Goal: Communication & Community: Ask a question

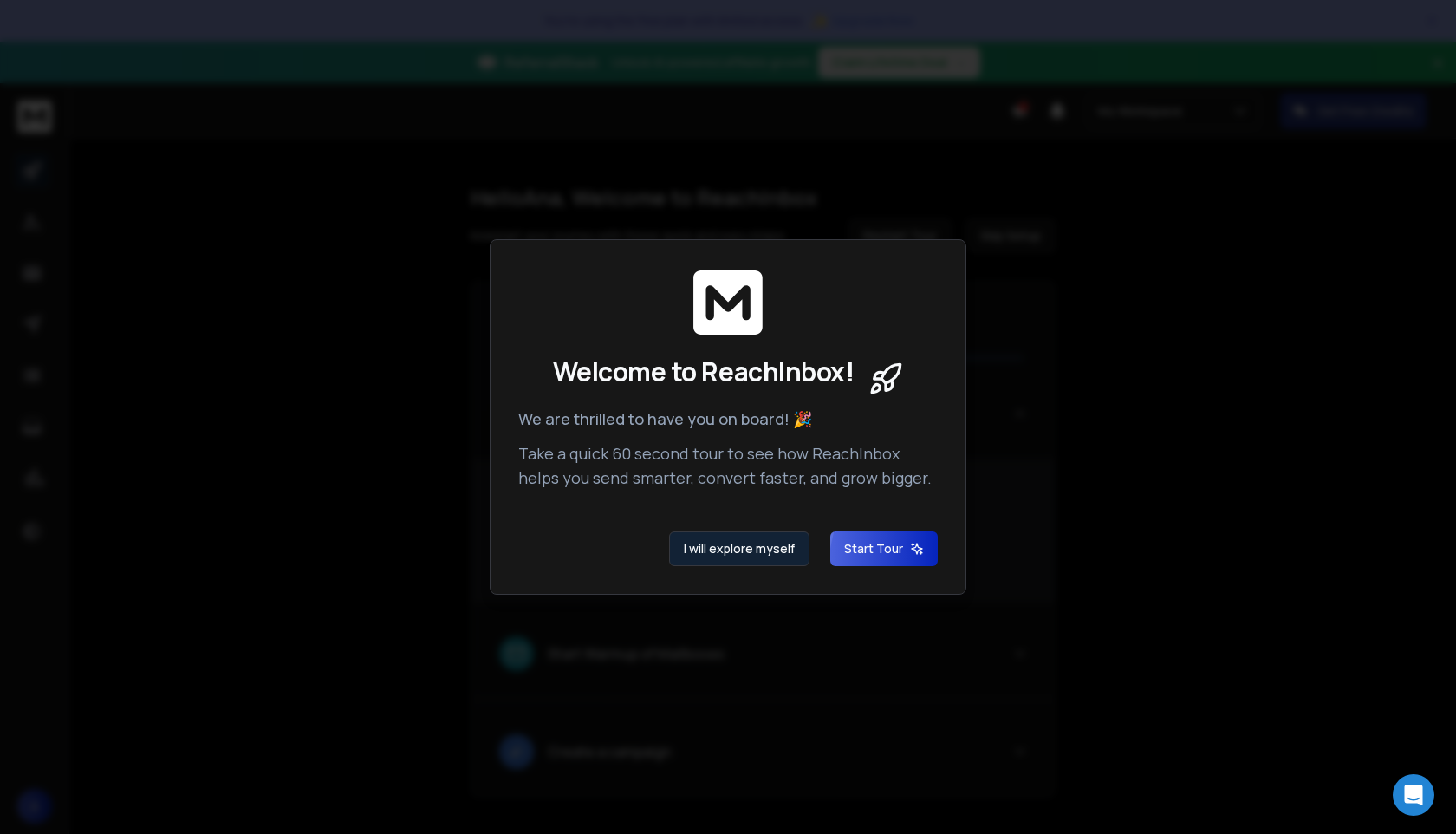
click at [767, 554] on button "I will explore myself" at bounding box center [739, 548] width 141 height 35
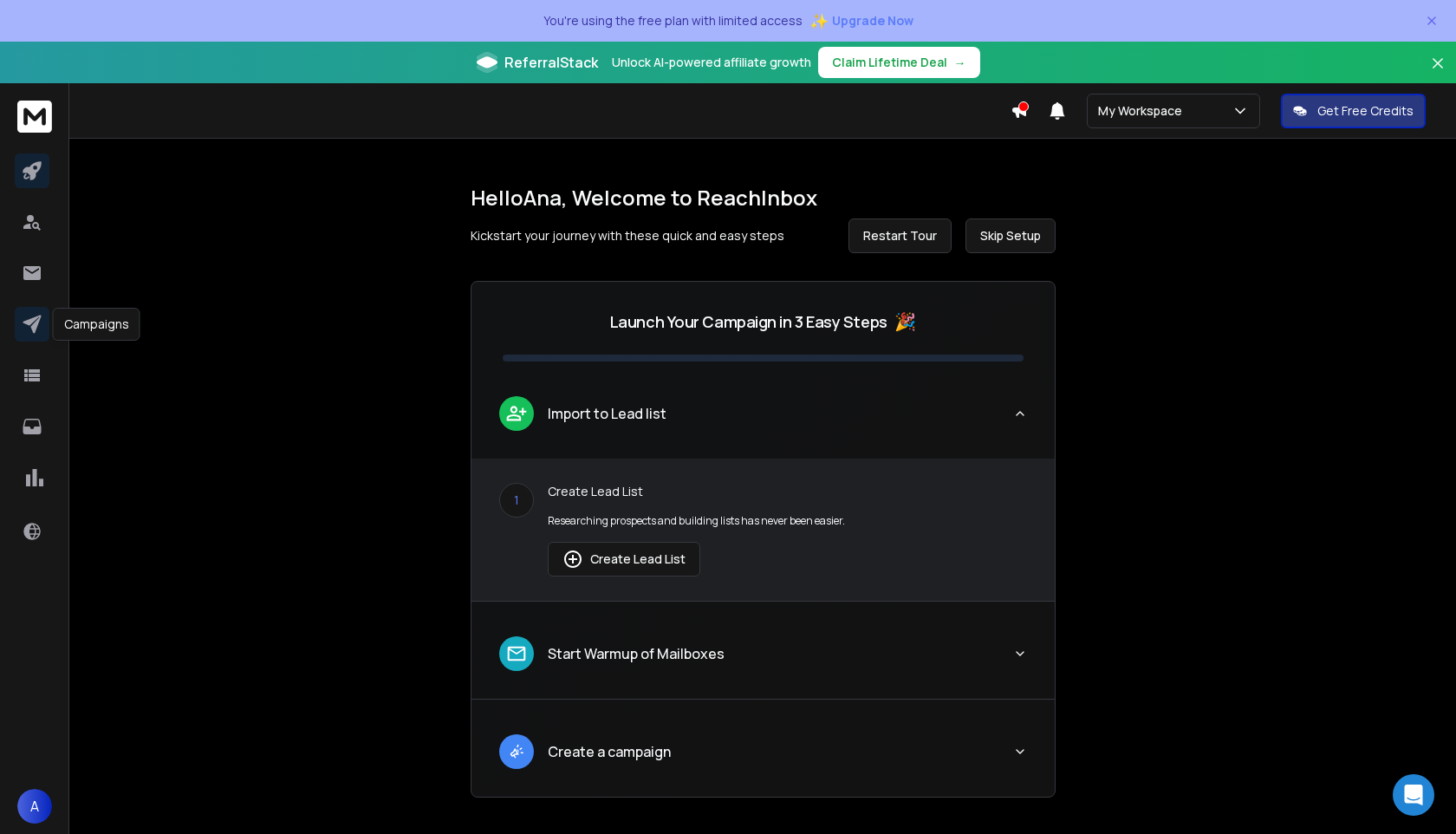
click at [34, 323] on icon at bounding box center [32, 324] width 18 height 18
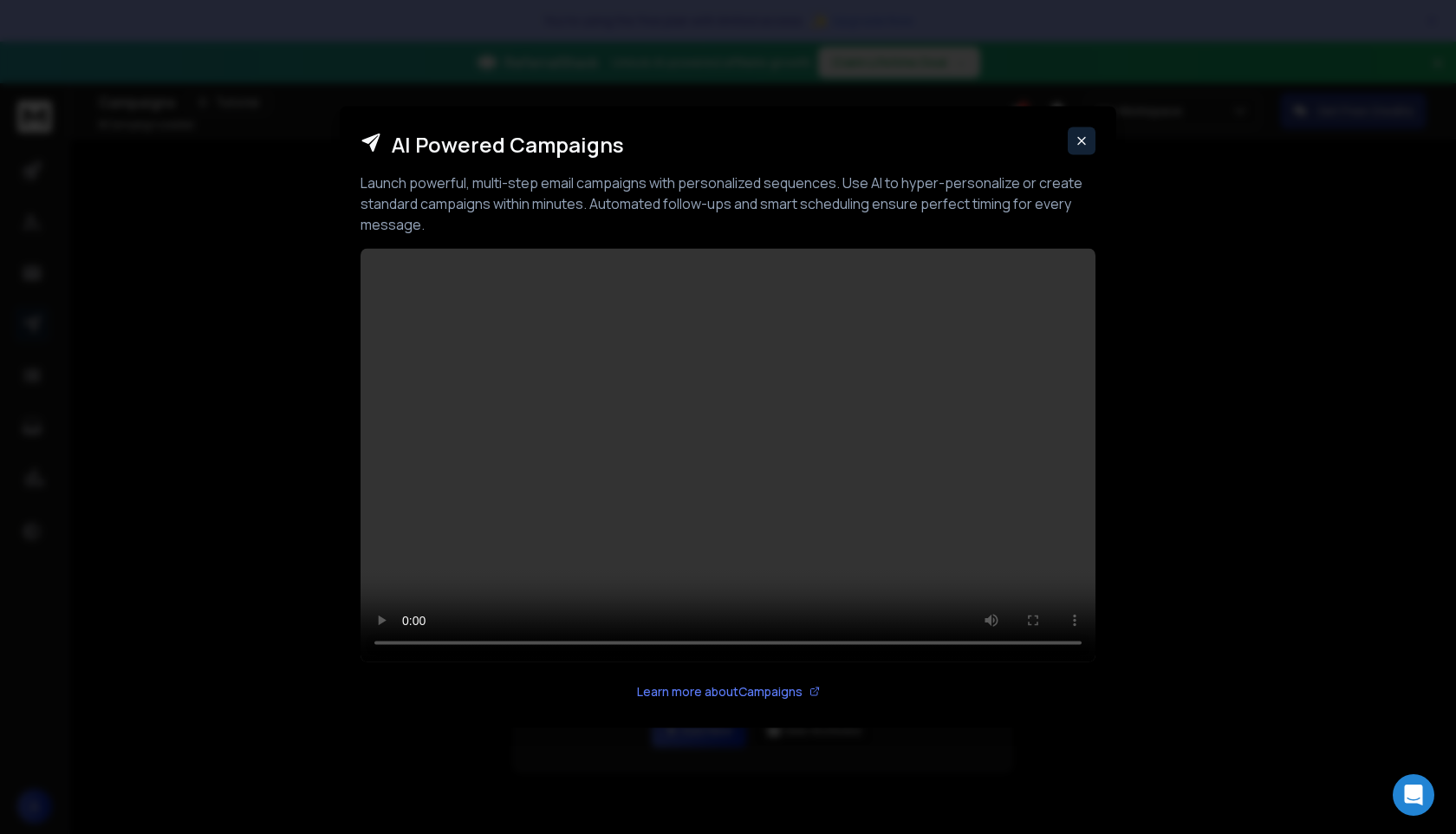
click at [1086, 149] on button at bounding box center [1081, 141] width 28 height 28
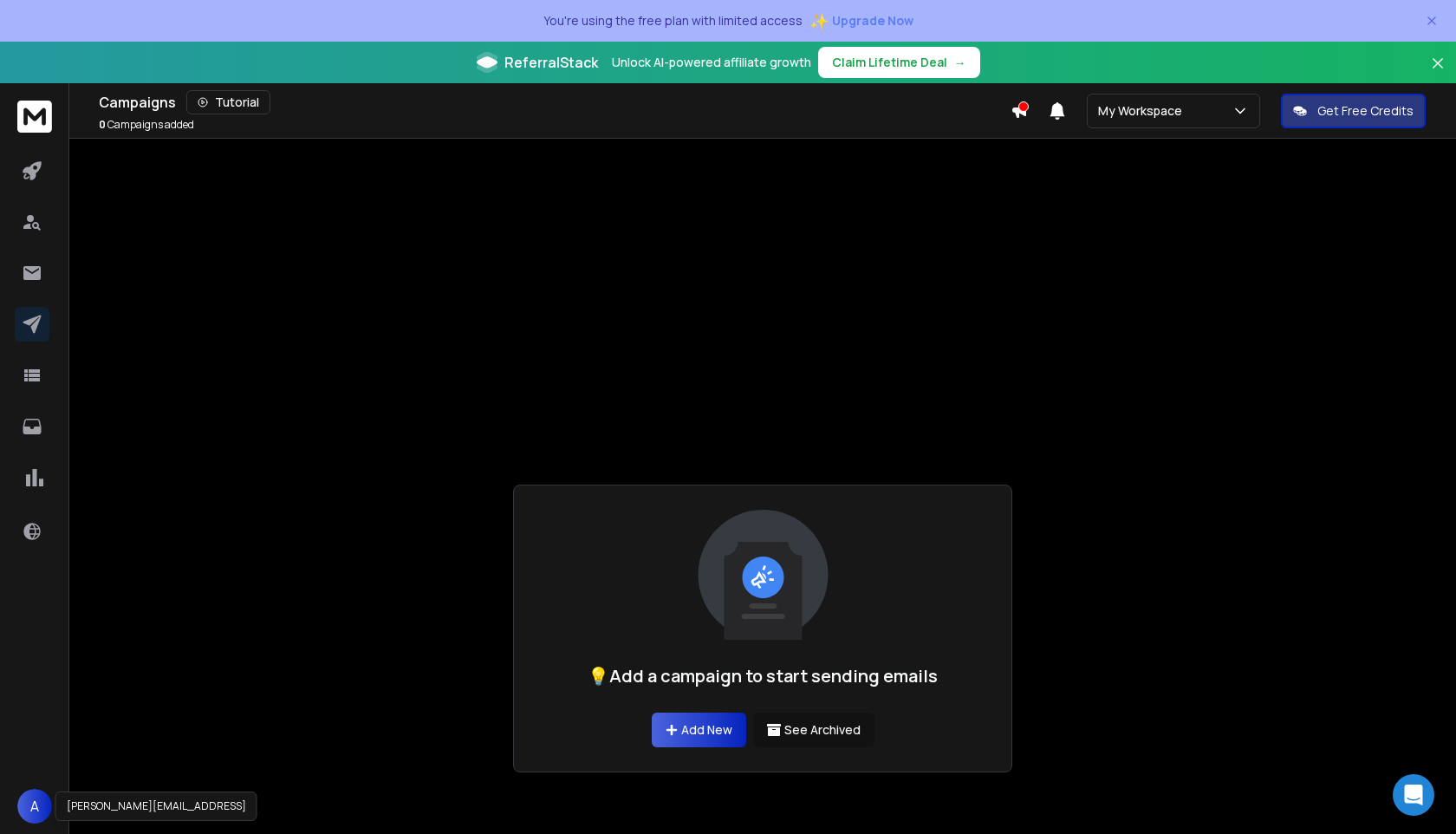
click at [36, 802] on span "A" at bounding box center [35, 806] width 35 height 35
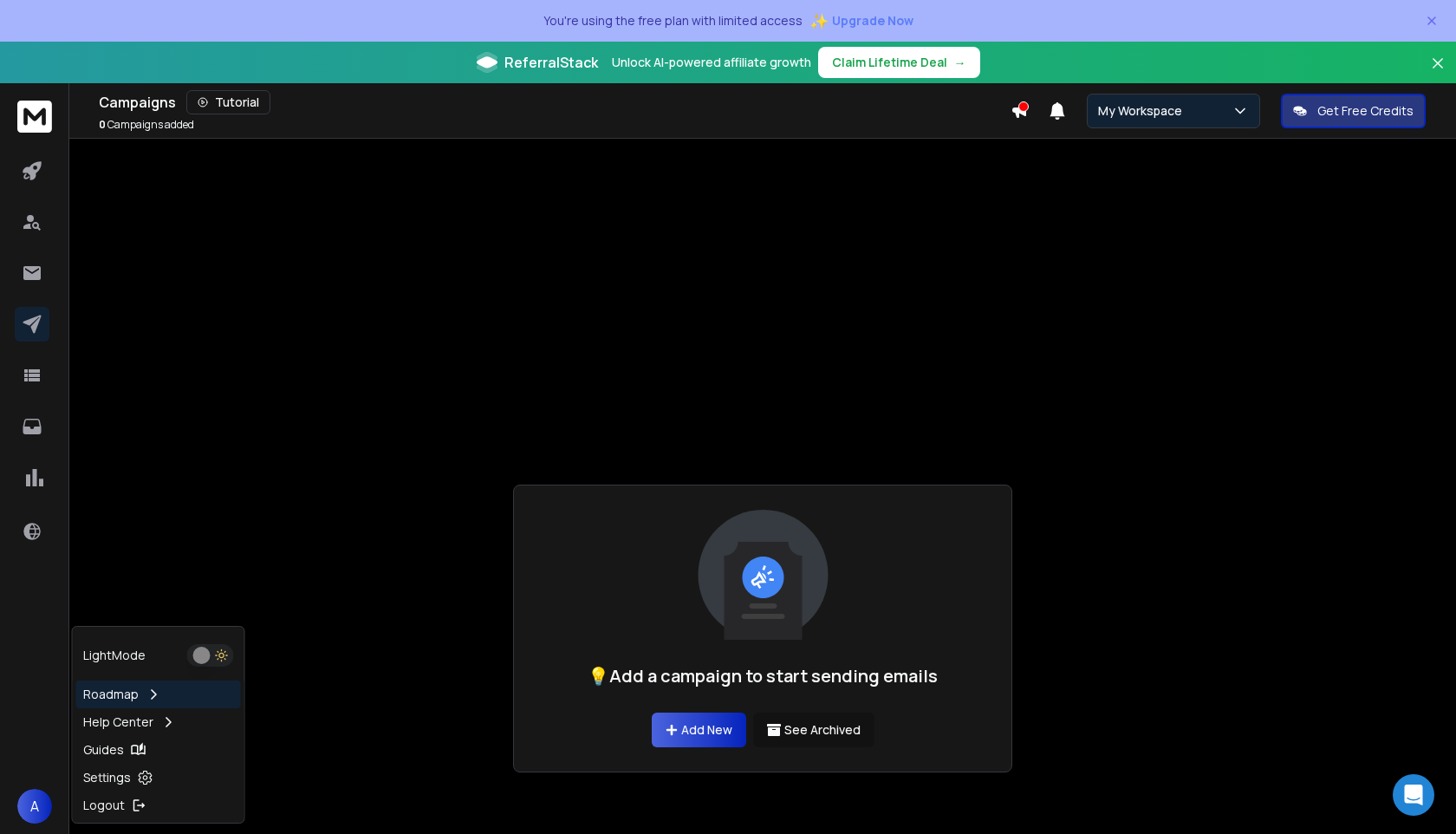
click at [1255, 115] on button "My Workspace" at bounding box center [1173, 111] width 173 height 35
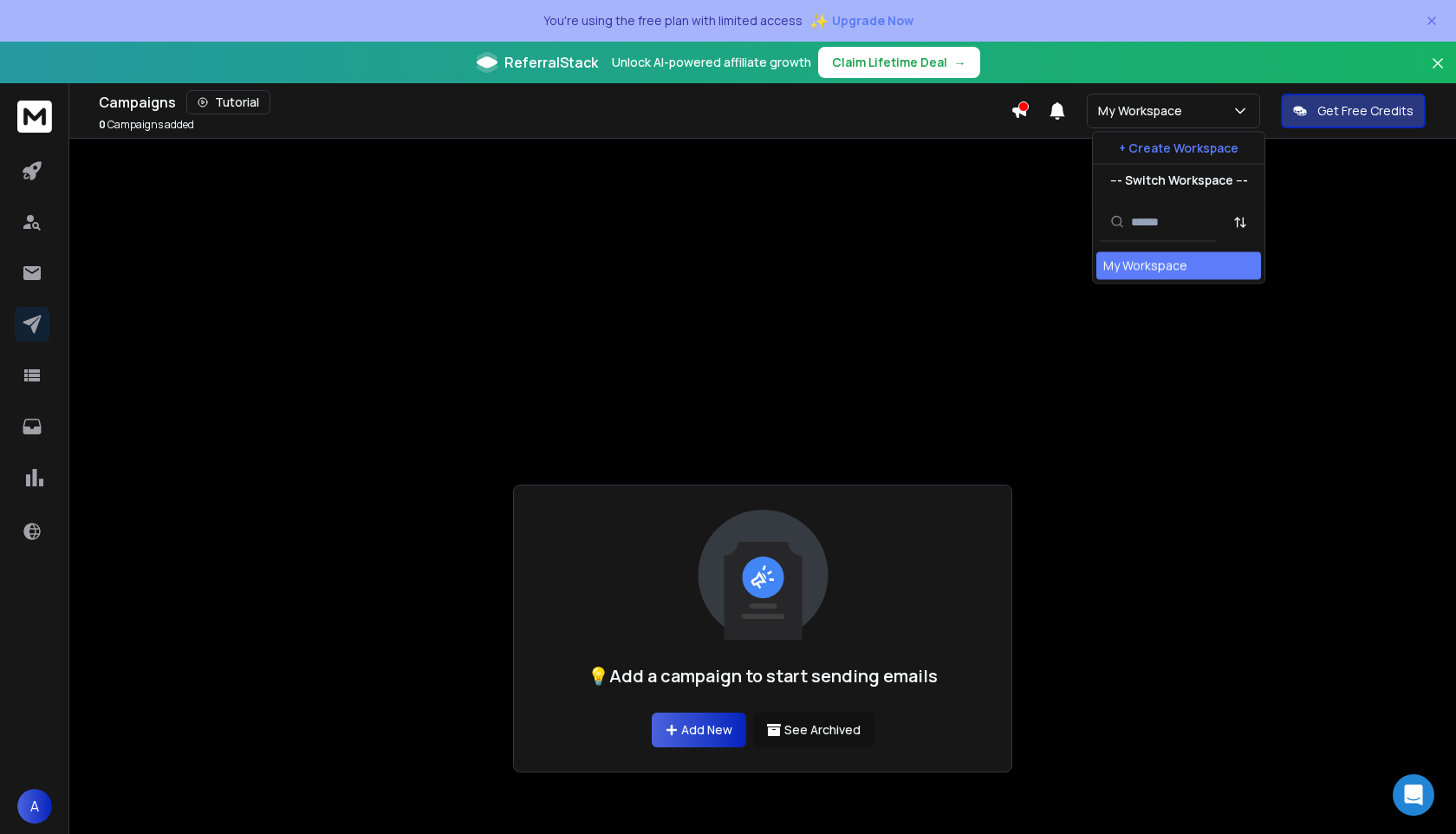
click at [17, 110] on icon at bounding box center [35, 116] width 35 height 32
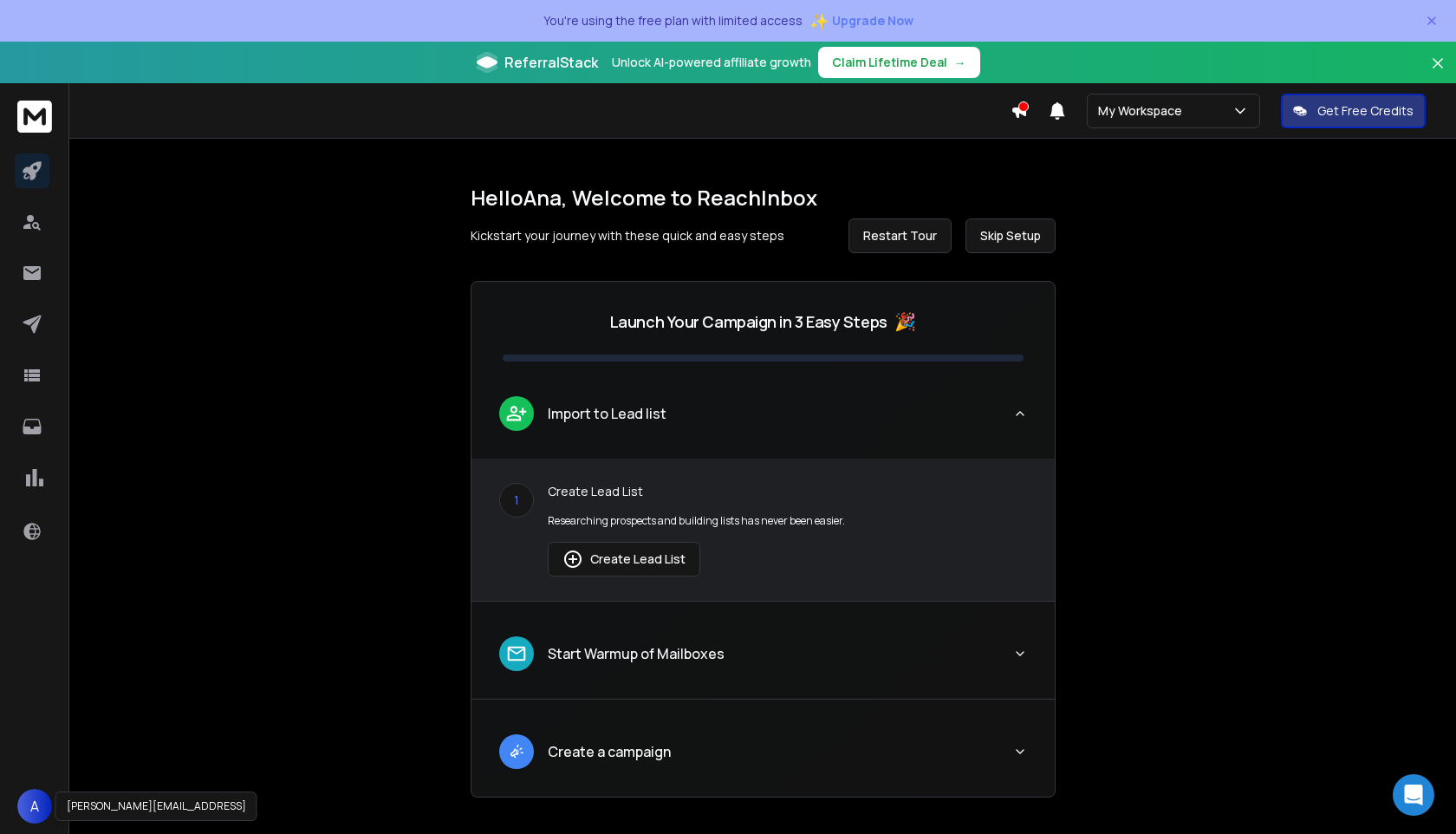
click at [38, 794] on span "A" at bounding box center [35, 806] width 35 height 35
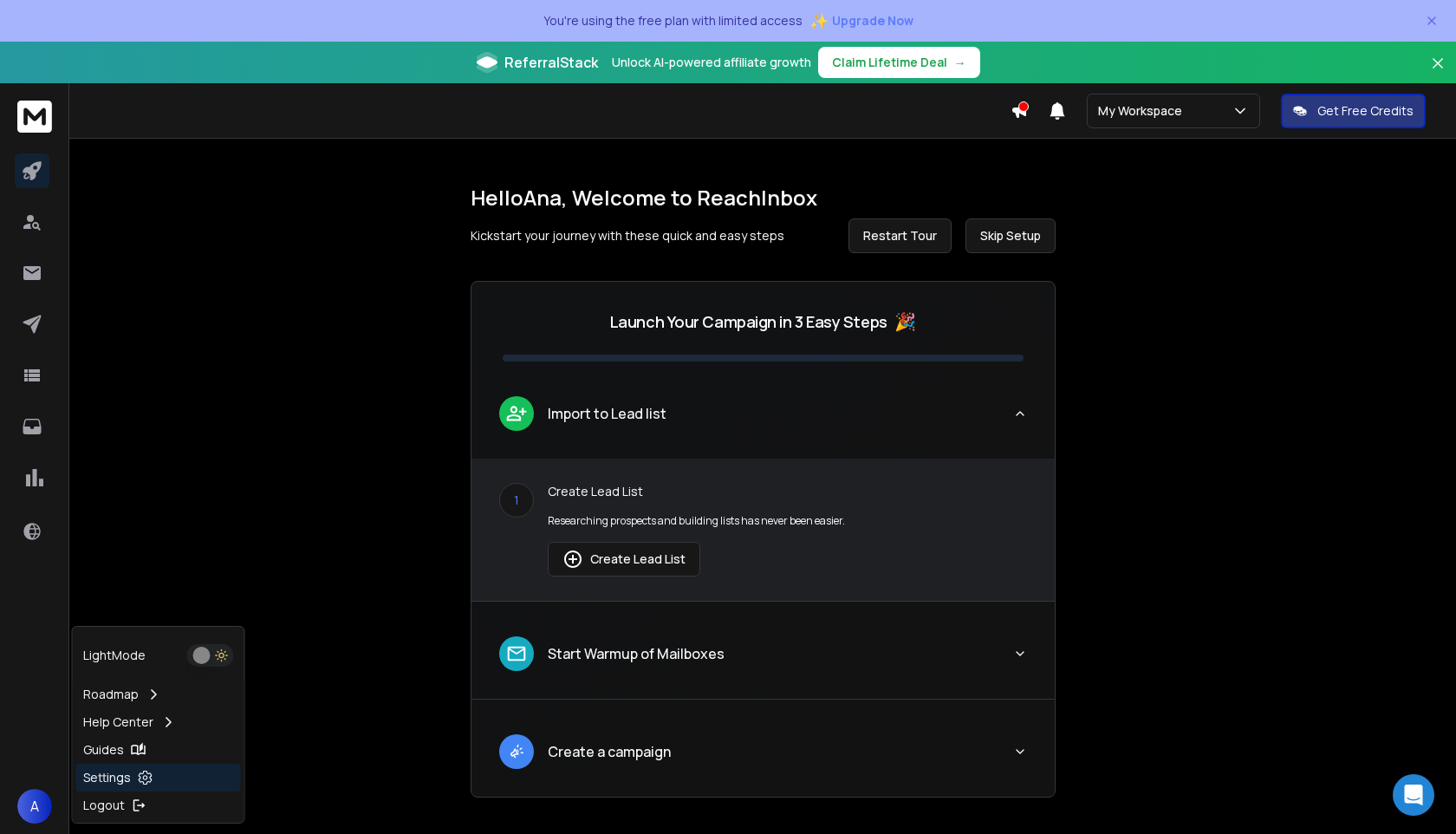
click at [95, 777] on p "Settings" at bounding box center [107, 777] width 48 height 17
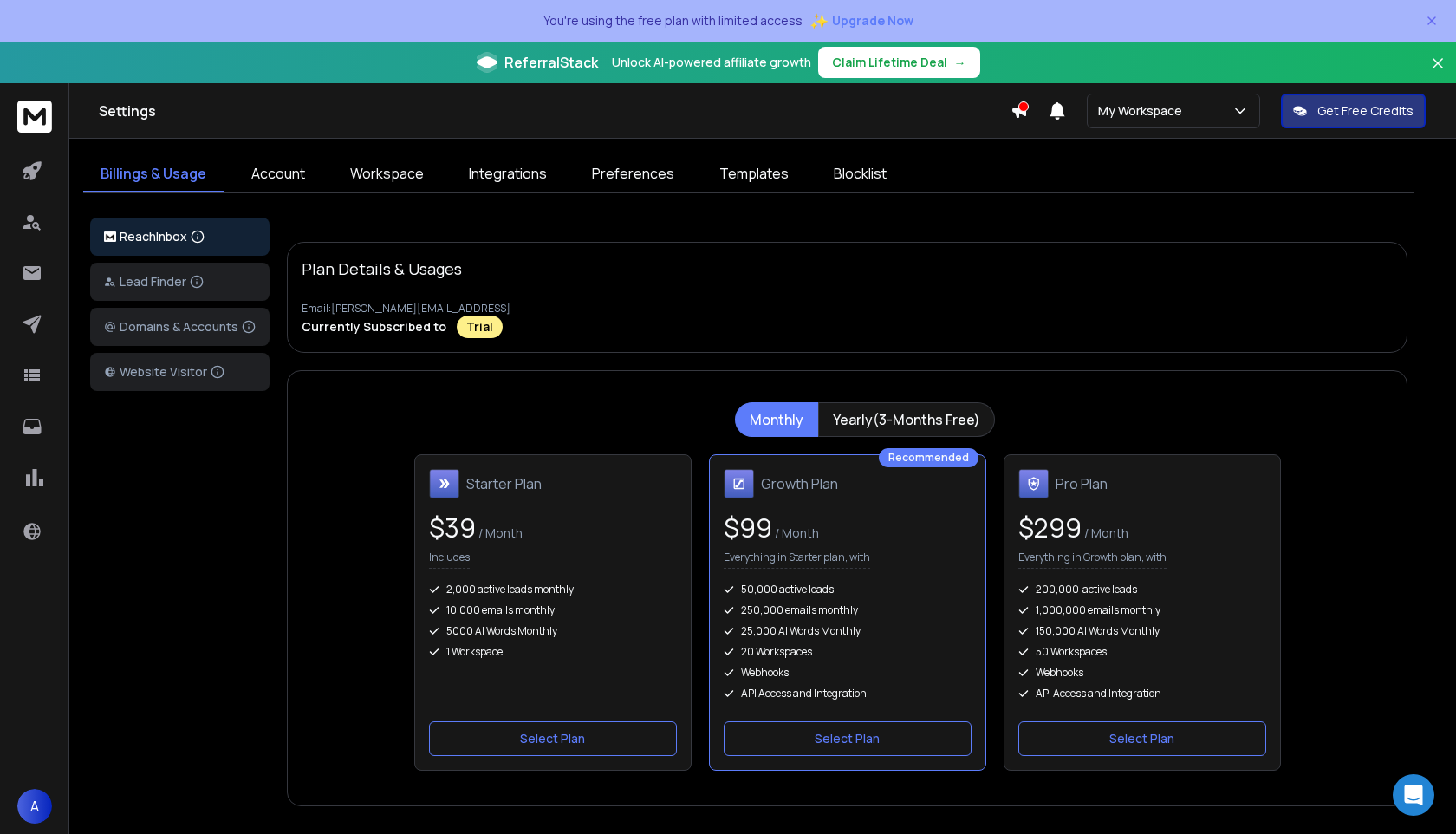
click at [286, 168] on link "Account" at bounding box center [278, 174] width 88 height 36
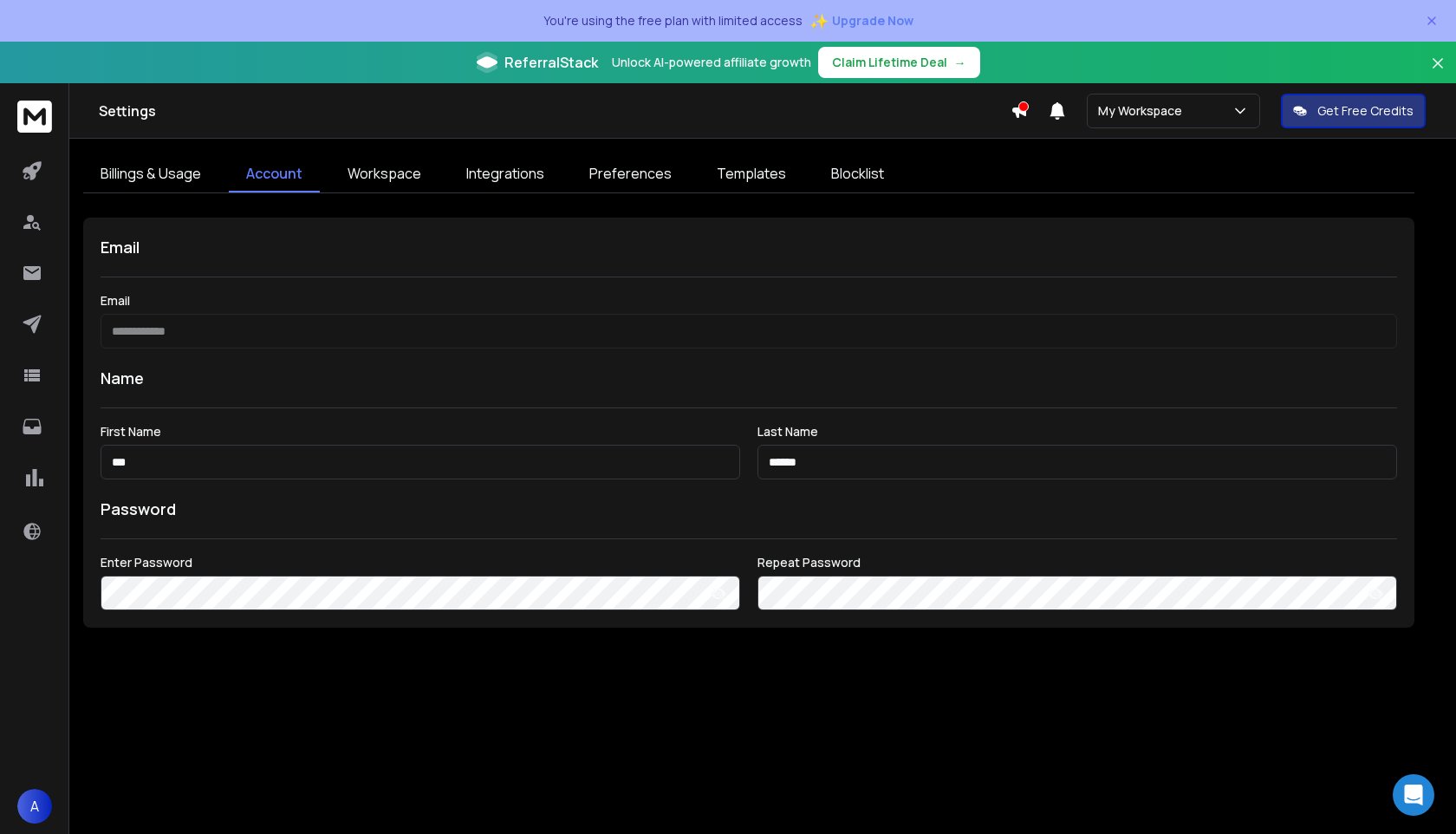
click at [379, 169] on link "Workspace" at bounding box center [384, 174] width 108 height 36
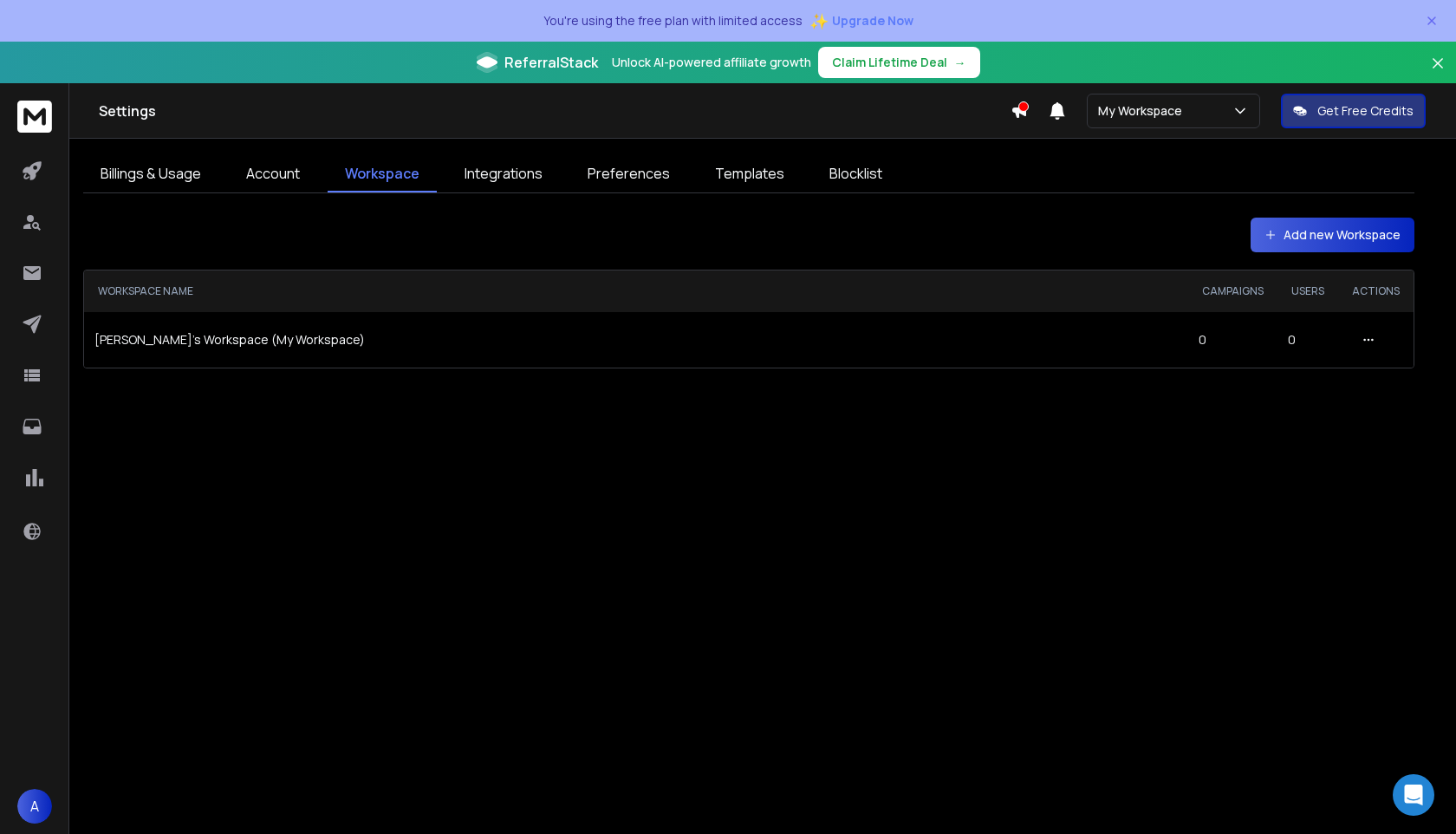
click at [474, 166] on link "Integrations" at bounding box center [504, 174] width 113 height 36
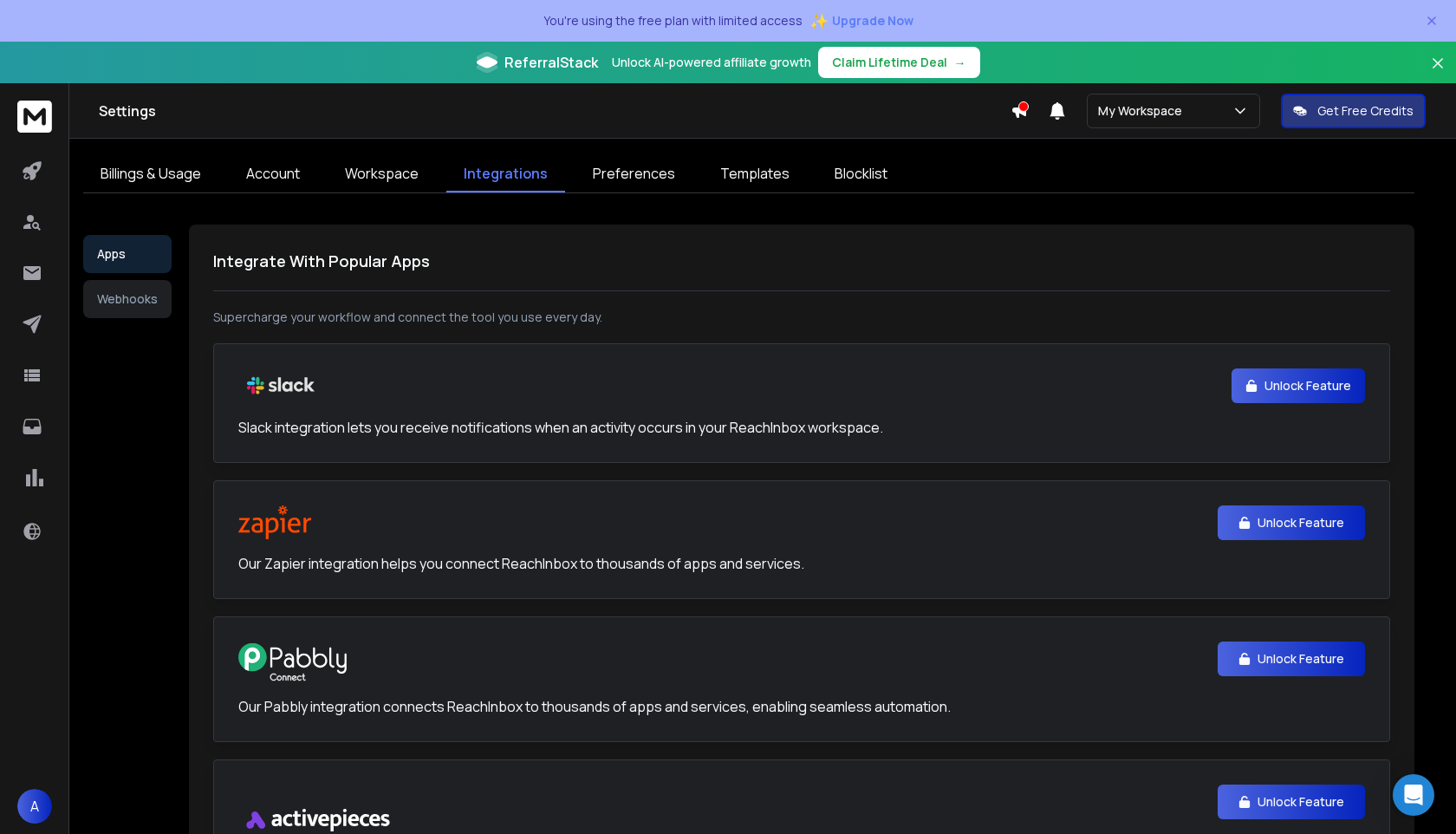
click at [552, 174] on link "Integrations" at bounding box center [506, 174] width 119 height 36
click at [626, 159] on link "Preferences" at bounding box center [635, 174] width 117 height 36
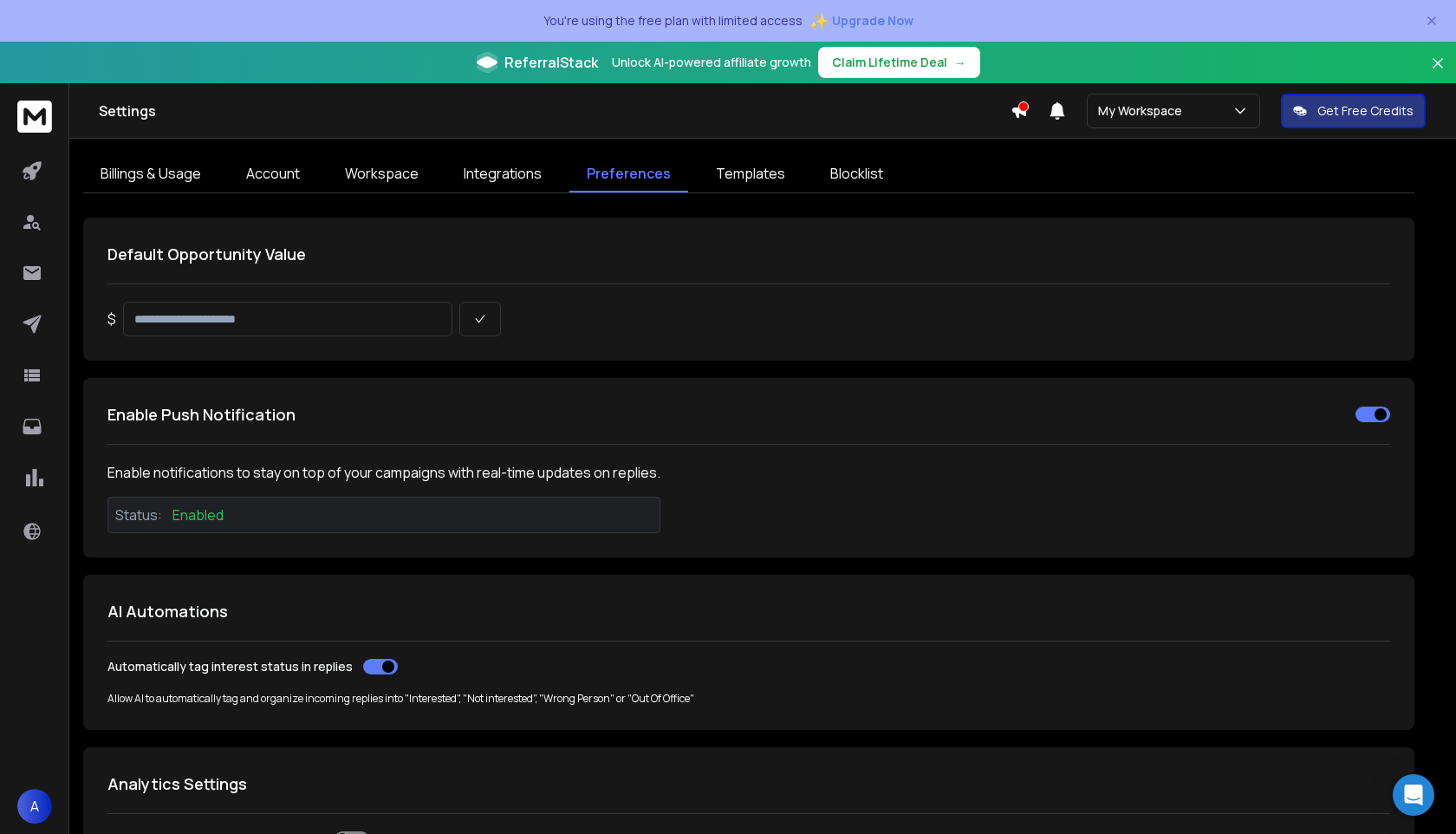
click at [773, 174] on link "Templates" at bounding box center [751, 174] width 104 height 36
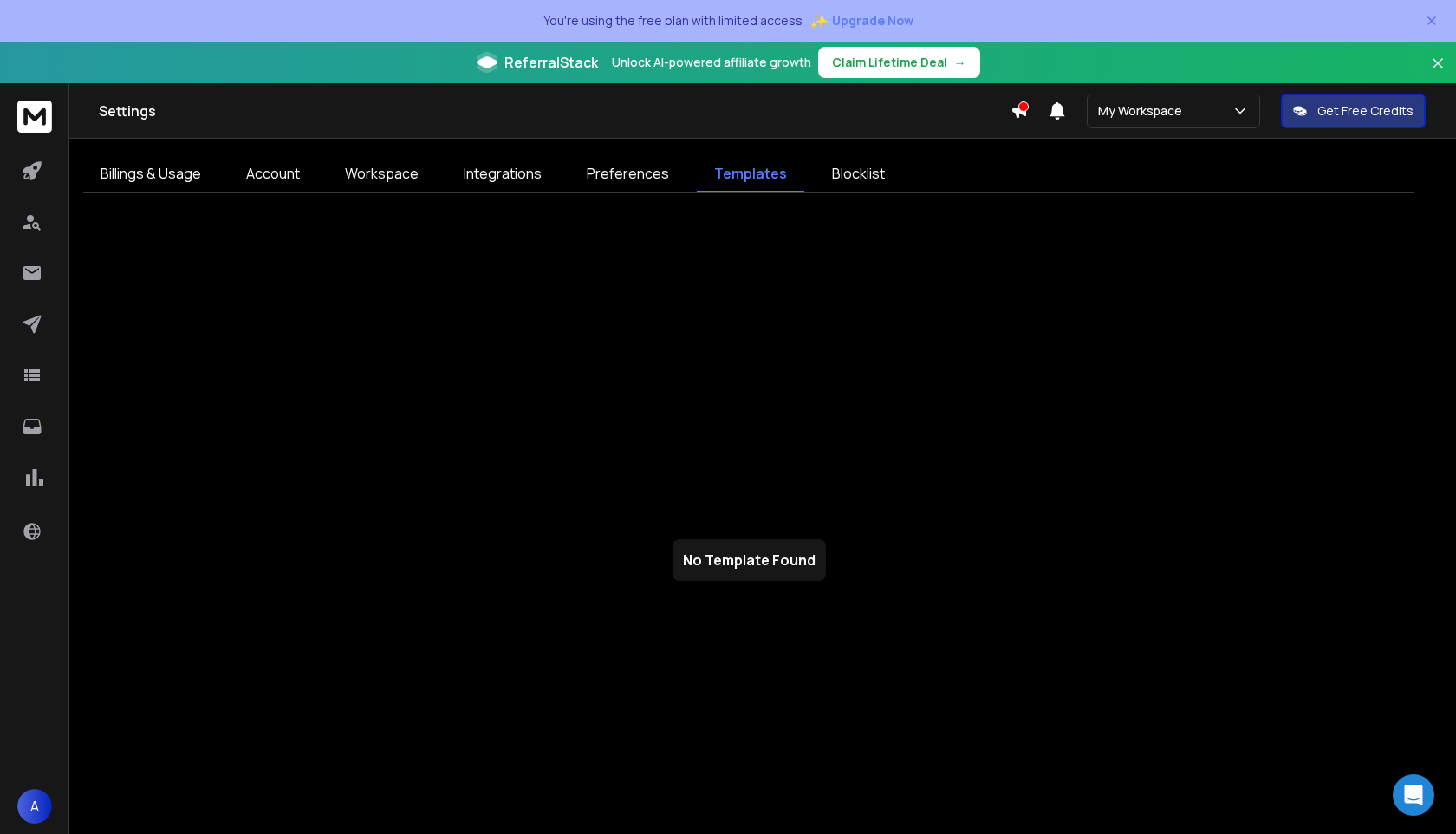
click at [839, 176] on link "Blocklist" at bounding box center [858, 174] width 87 height 36
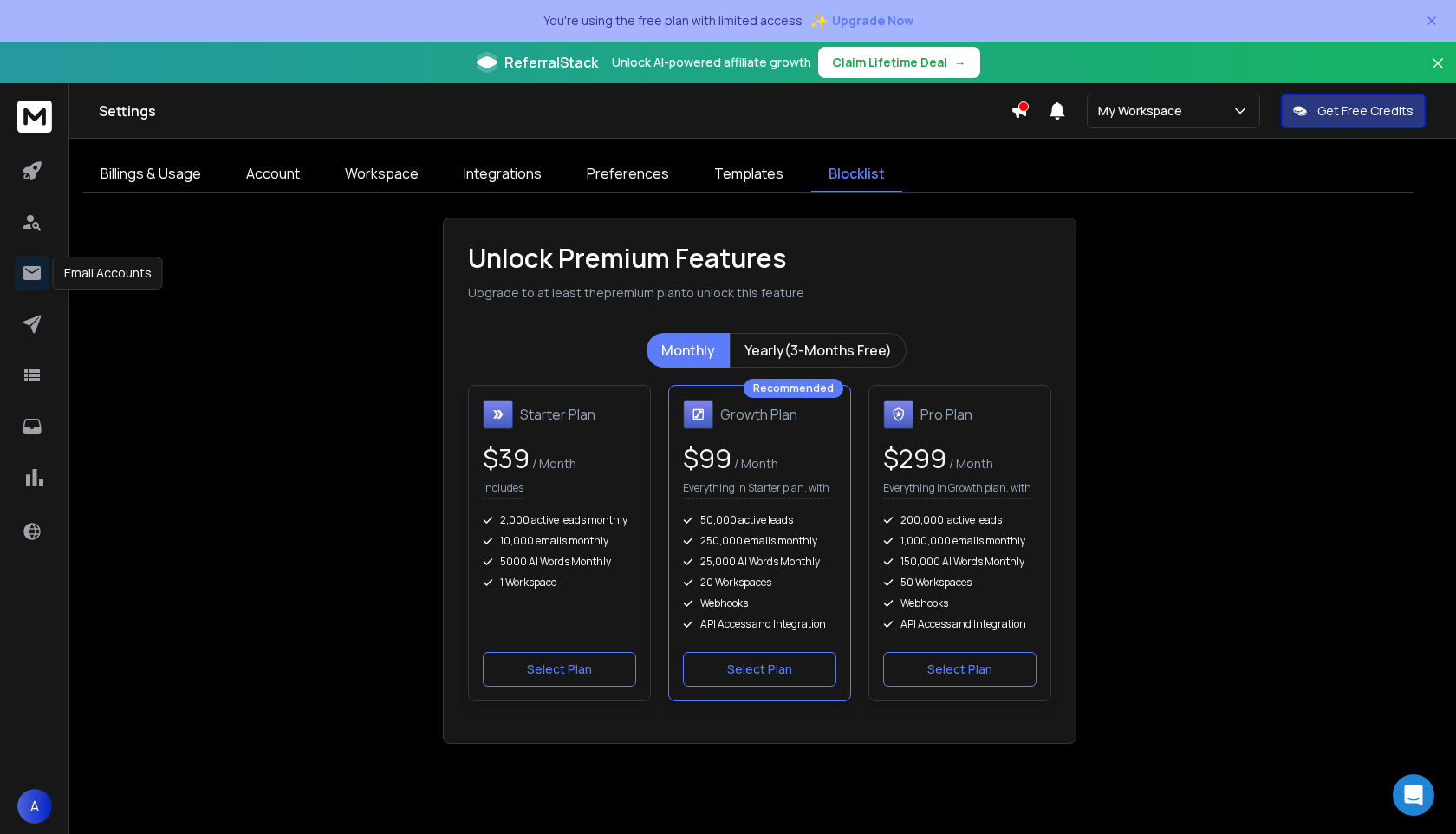
click at [29, 273] on icon at bounding box center [32, 273] width 17 height 13
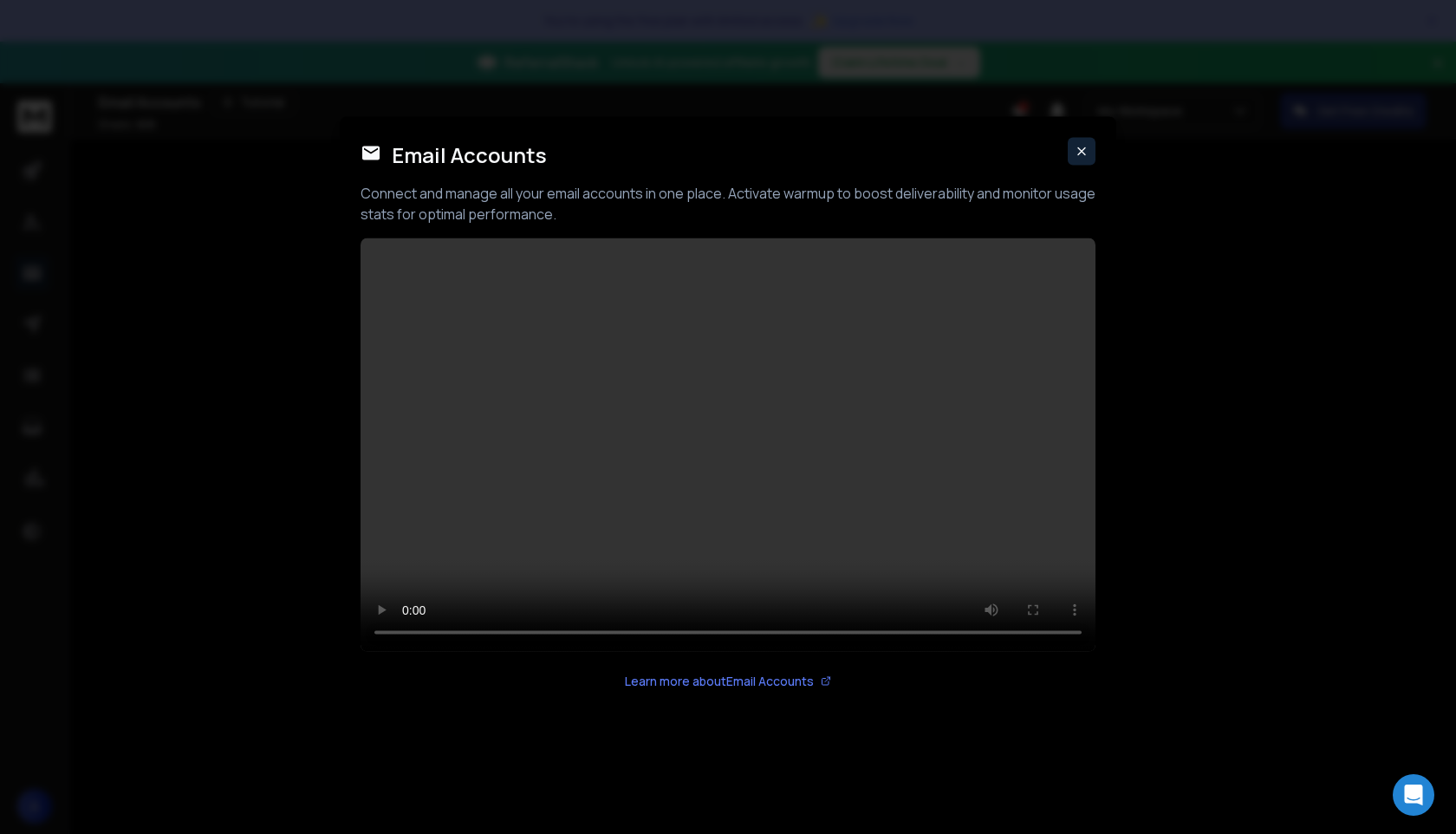
click at [1080, 141] on button at bounding box center [1081, 151] width 28 height 28
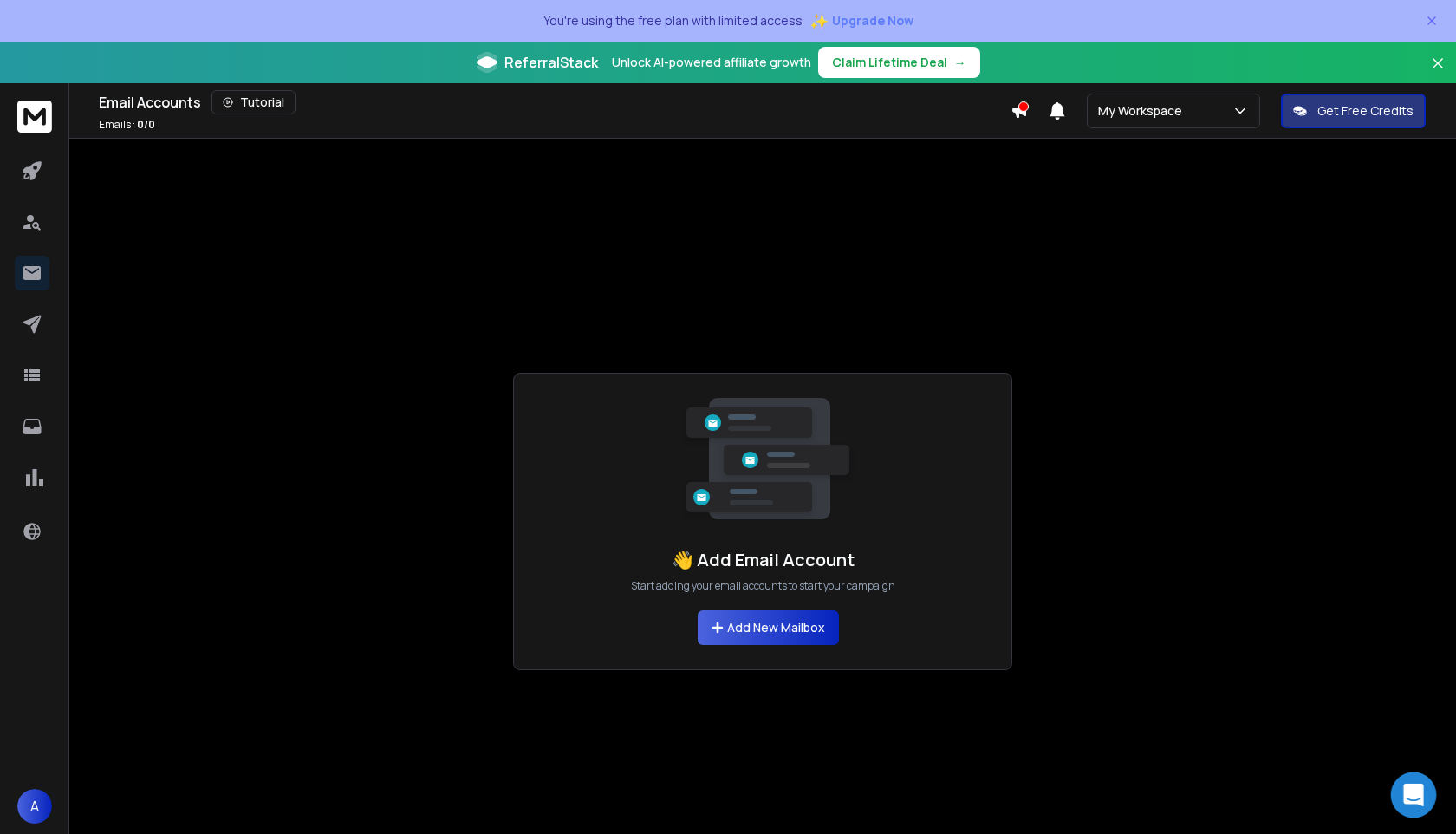
click at [1434, 802] on body "You're using the free plan with limited access ✨ Upgrade Now ReferralStack Unlo…" at bounding box center [728, 417] width 1456 height 834
click at [1425, 796] on div "Open Intercom Messenger" at bounding box center [1415, 796] width 46 height 46
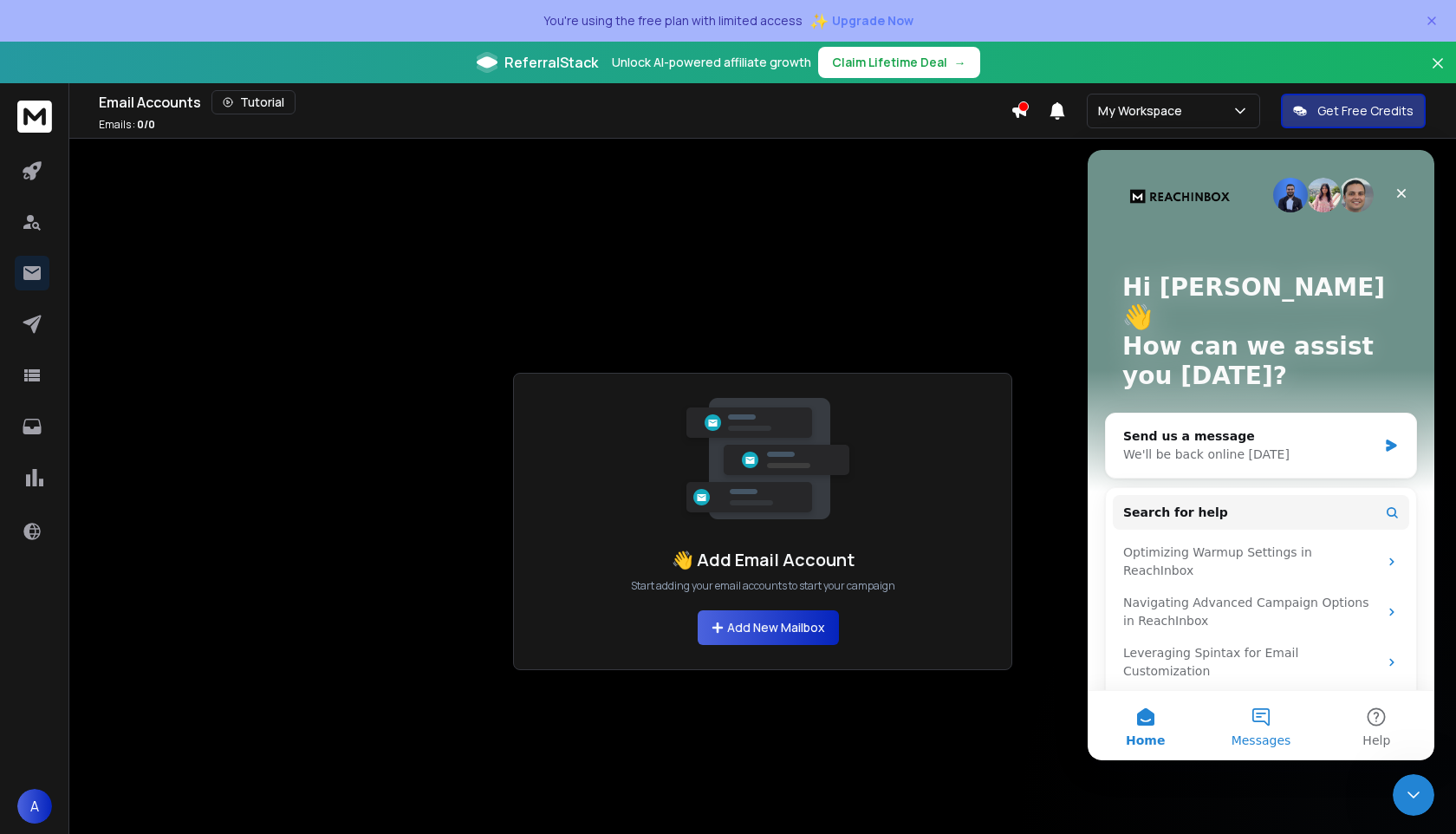
click at [1276, 718] on button "Messages" at bounding box center [1260, 726] width 115 height 69
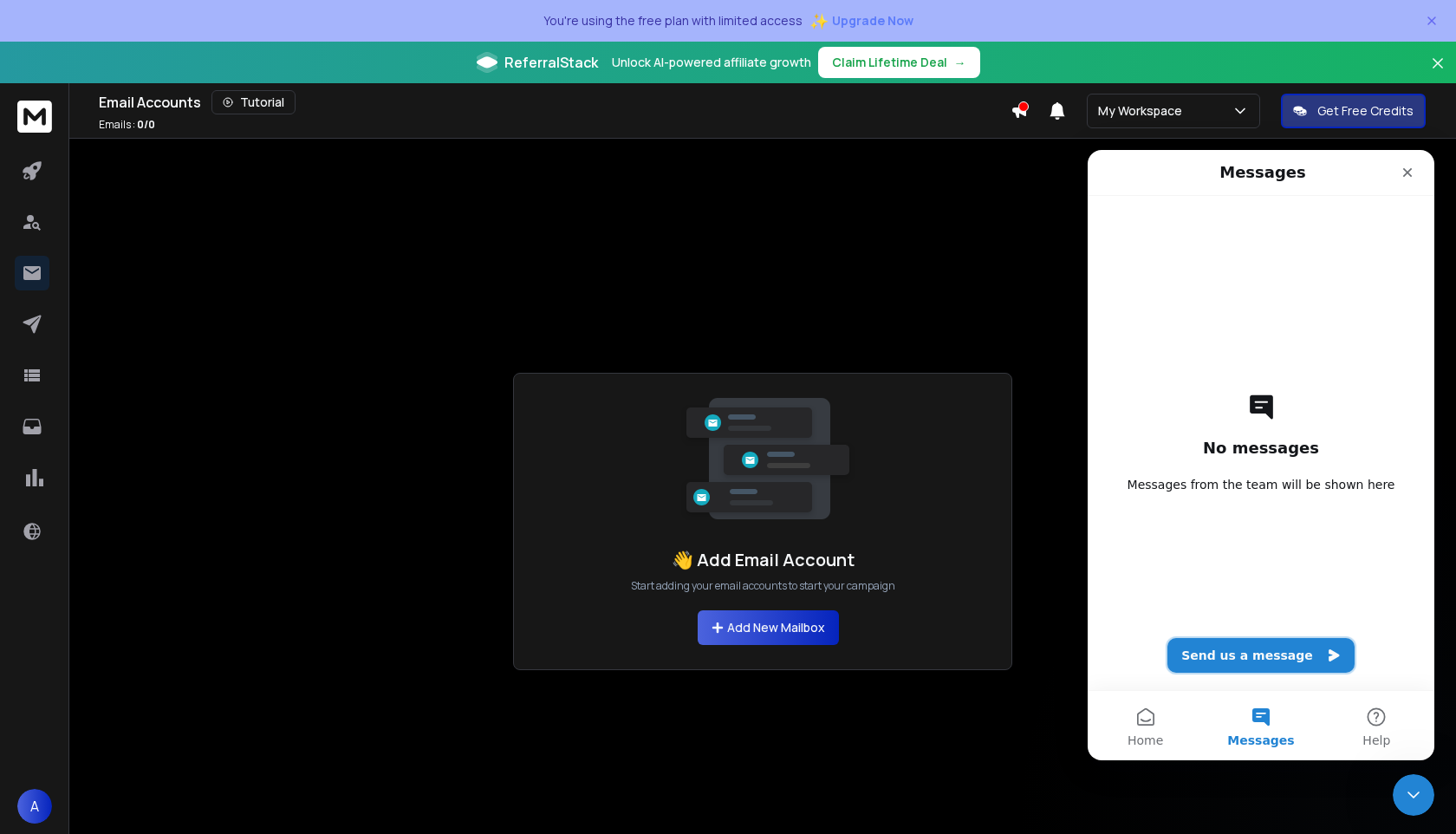
click at [1224, 641] on button "Send us a message" at bounding box center [1260, 656] width 187 height 35
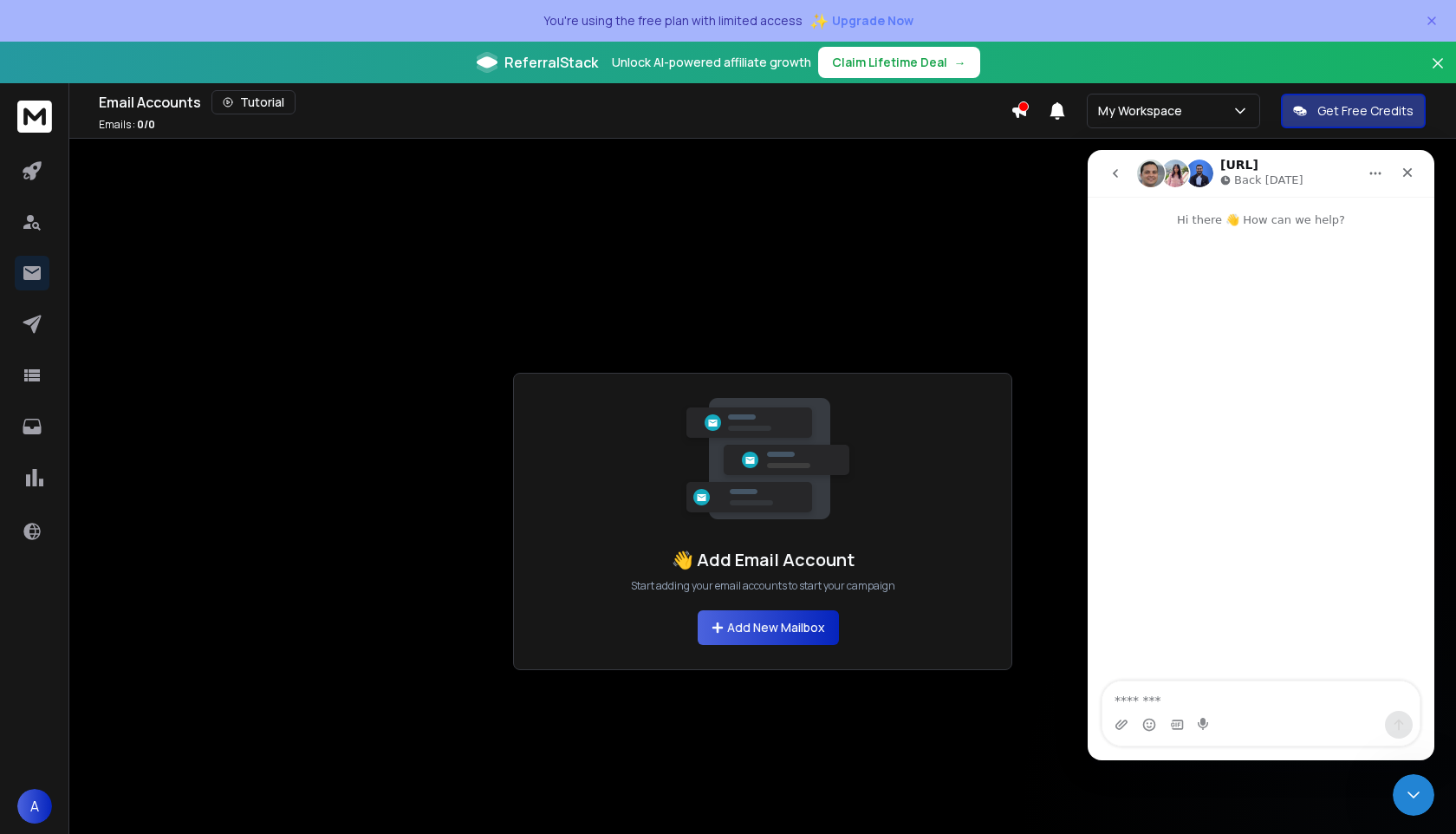
click at [1208, 697] on textarea "Message…" at bounding box center [1260, 696] width 317 height 30
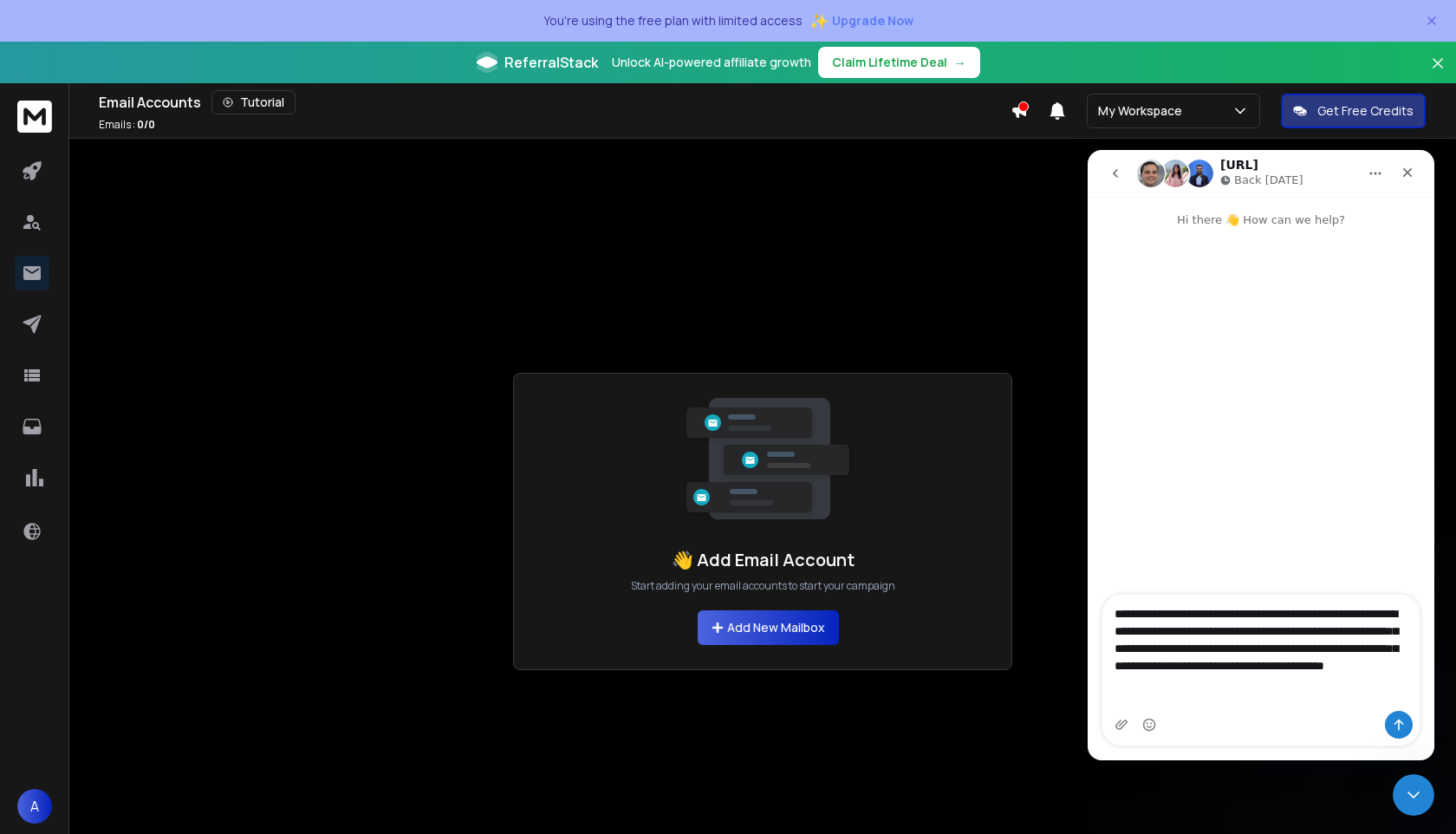
type textarea "**********"
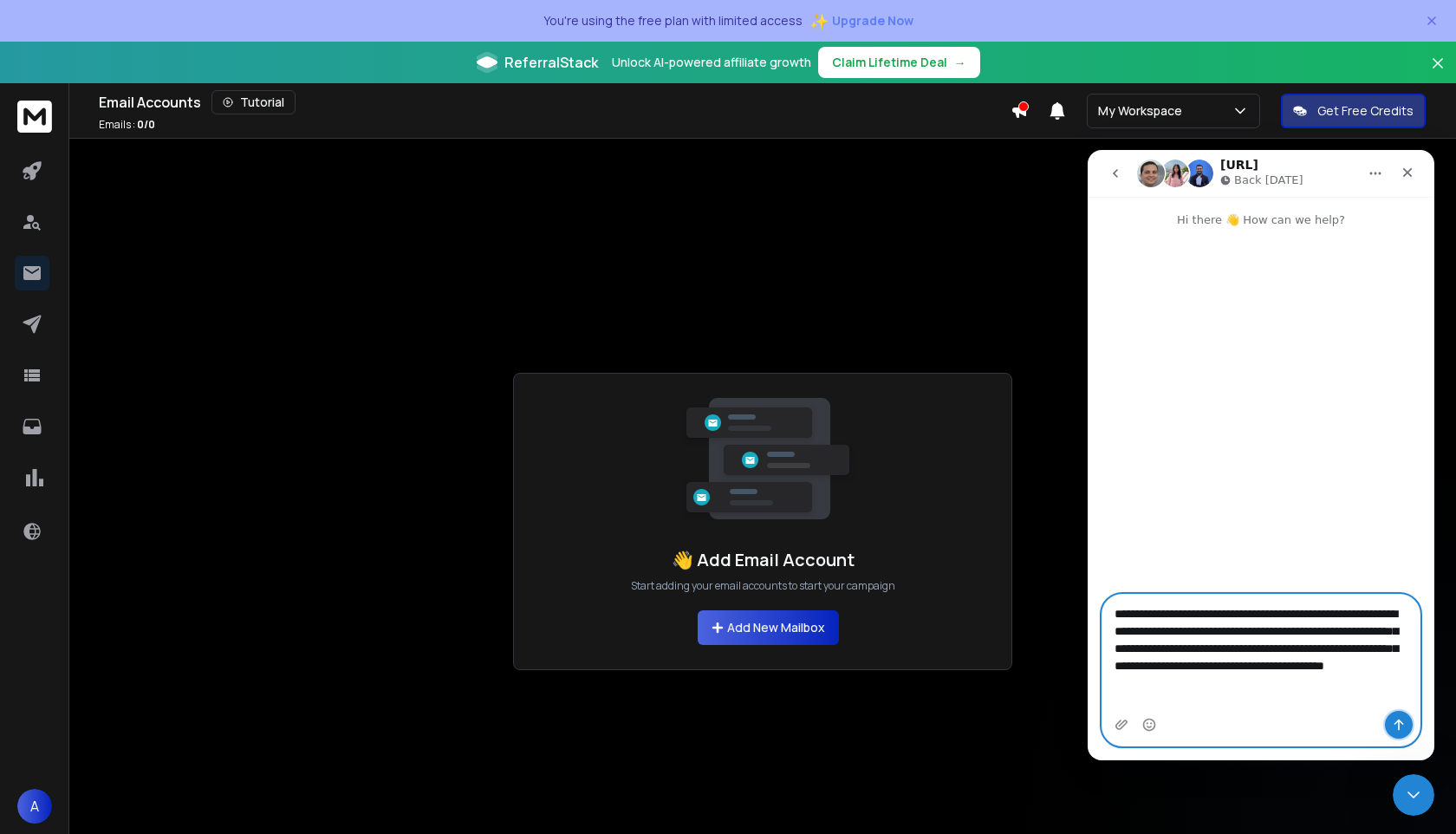
click at [1396, 716] on button "Send a message…" at bounding box center [1398, 725] width 28 height 28
